Goal: Navigation & Orientation: Find specific page/section

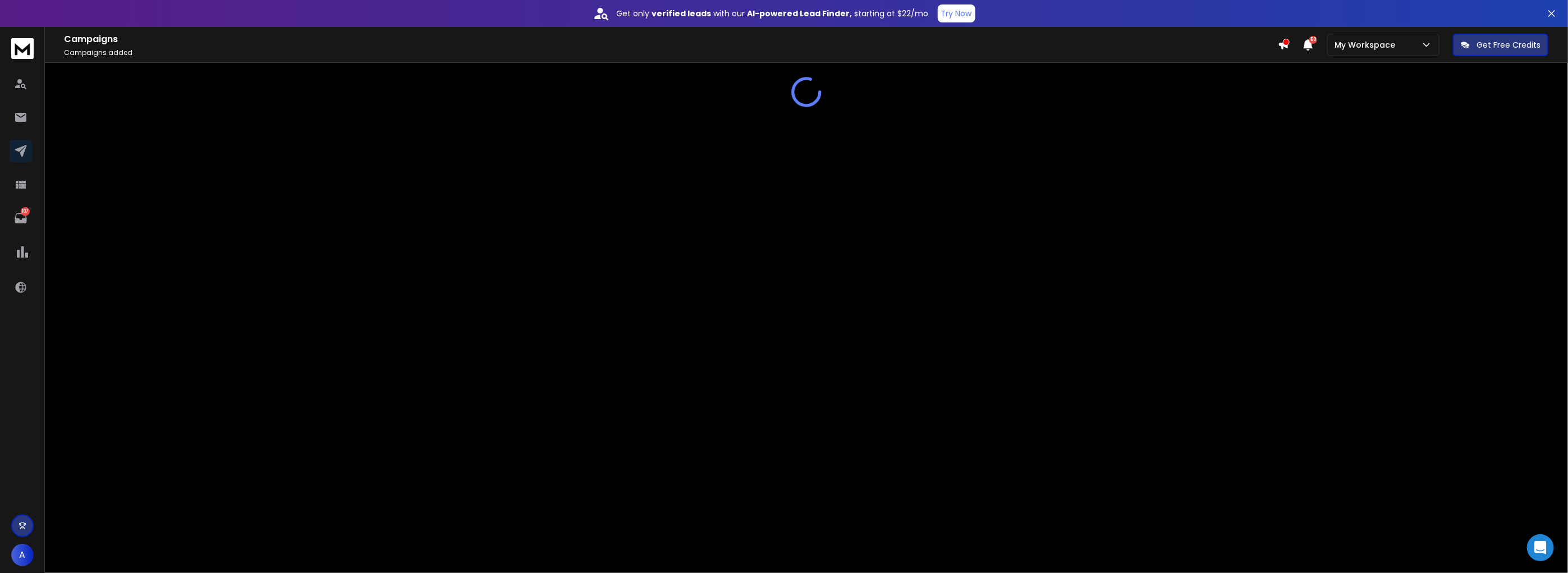
click at [812, 53] on p "Campaigns added" at bounding box center [671, 53] width 1214 height 9
